Goal: Navigation & Orientation: Find specific page/section

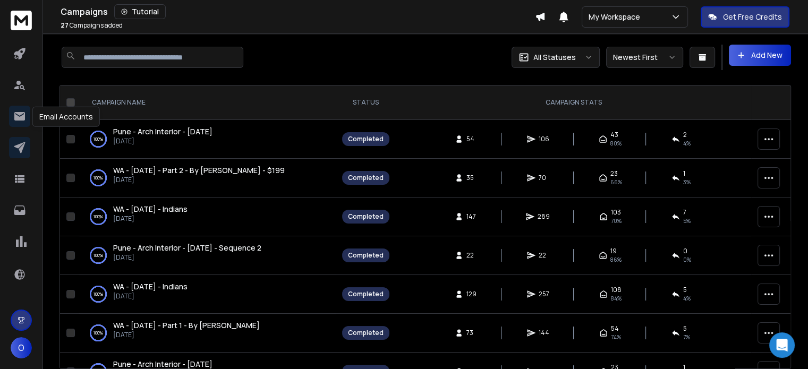
click at [27, 118] on link at bounding box center [19, 116] width 21 height 21
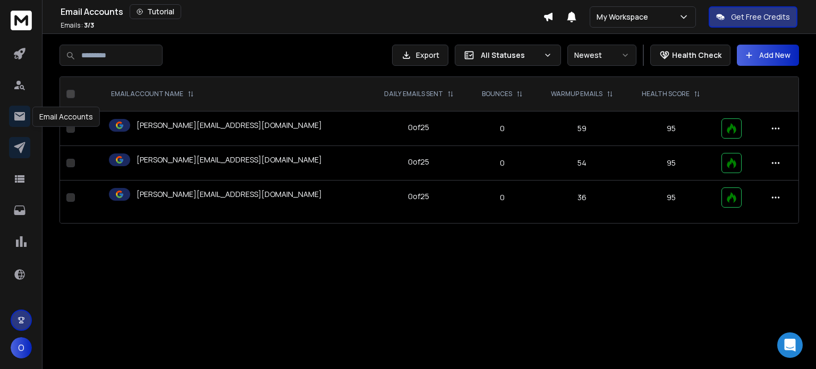
click at [27, 148] on link at bounding box center [19, 147] width 21 height 21
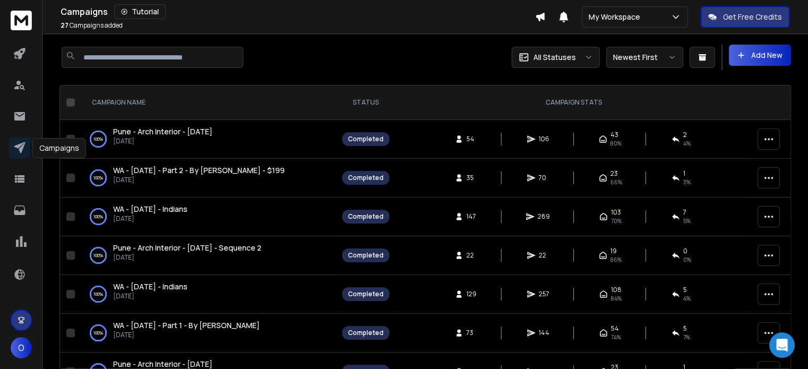
click at [19, 148] on icon at bounding box center [19, 147] width 11 height 11
click at [21, 120] on icon at bounding box center [19, 116] width 11 height 8
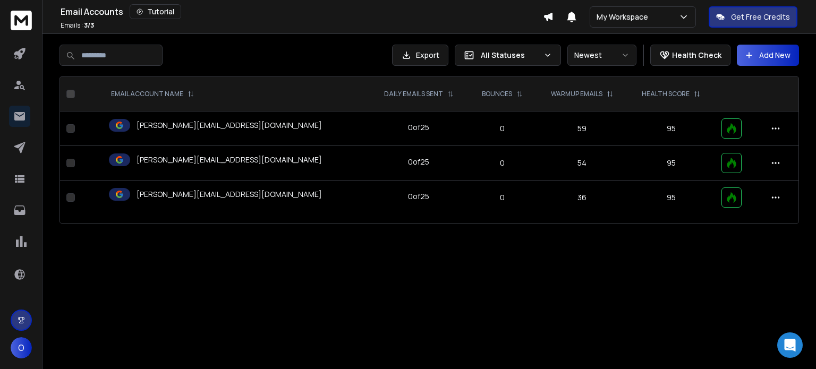
click at [206, 56] on div at bounding box center [222, 55] width 326 height 21
click at [506, 307] on div "ReferralStack Unlock AI-powered affiliate growth Lifetime Deals available! Clai…" at bounding box center [408, 184] width 816 height 369
